Goal: Navigation & Orientation: Find specific page/section

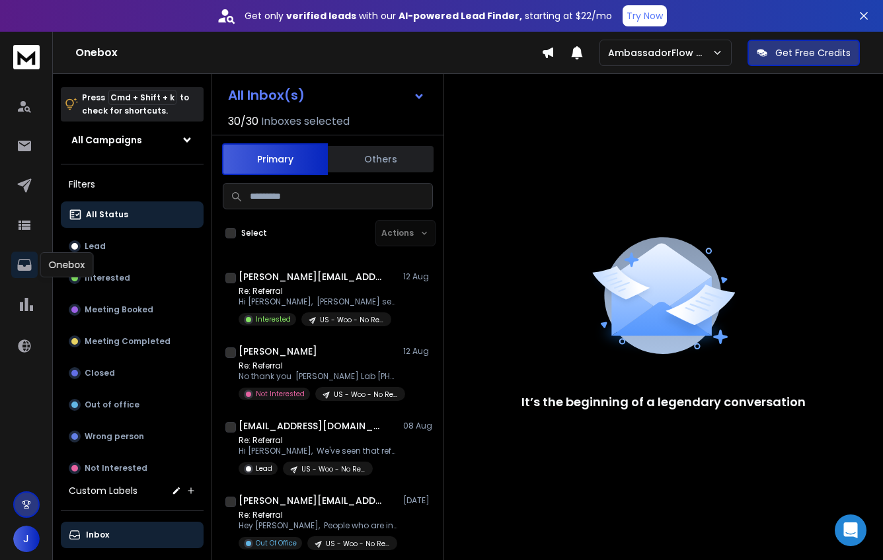
click at [20, 264] on icon at bounding box center [25, 265] width 16 height 16
click at [690, 403] on p "It’s the beginning of a legendary conversation" at bounding box center [663, 402] width 284 height 19
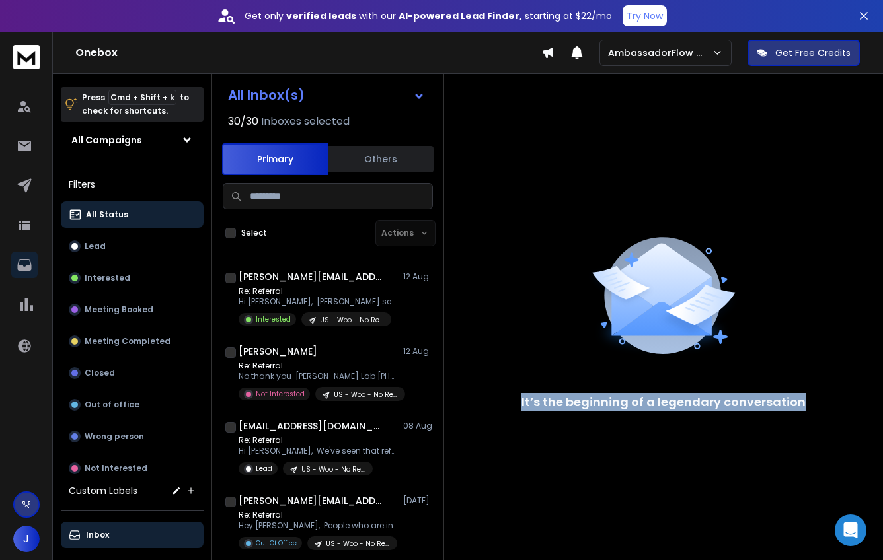
click at [690, 403] on p "It’s the beginning of a legendary conversation" at bounding box center [663, 402] width 284 height 19
